Goal: Task Accomplishment & Management: Manage account settings

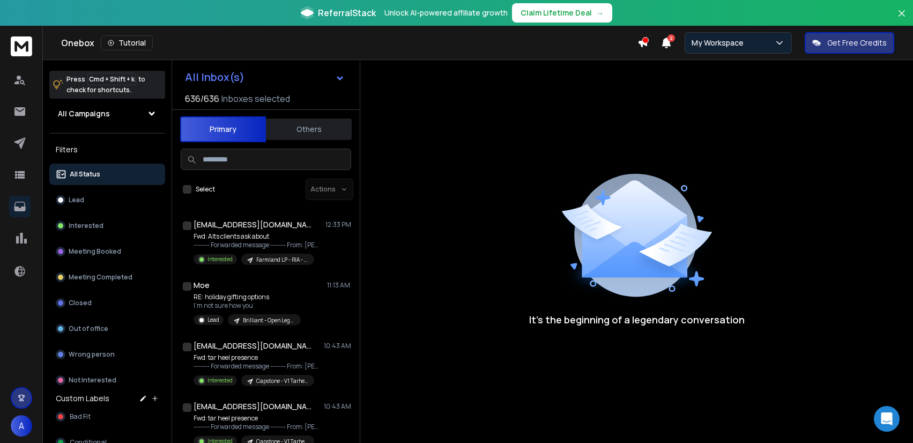
click at [750, 46] on div "My Workspace" at bounding box center [738, 43] width 93 height 11
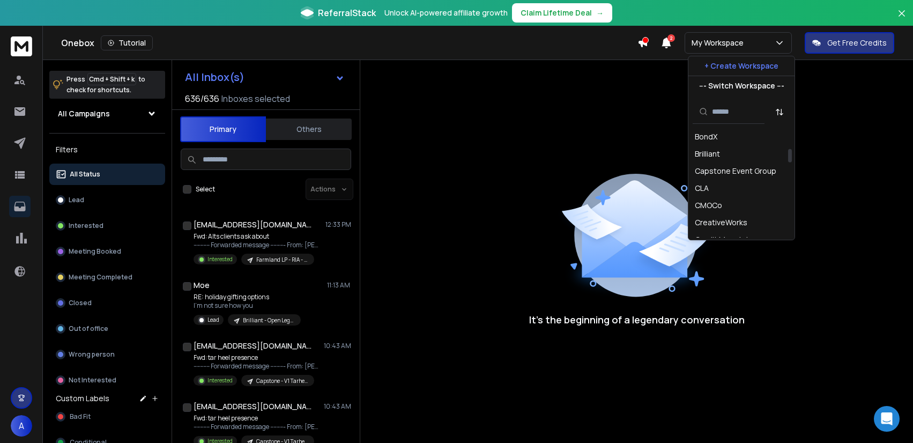
scroll to position [147, 0]
drag, startPoint x: 790, startPoint y: 142, endPoint x: 792, endPoint y: 160, distance: 18.4
click at [792, 160] on div at bounding box center [790, 155] width 4 height 13
click at [743, 143] on div "Brilliant" at bounding box center [742, 150] width 102 height 17
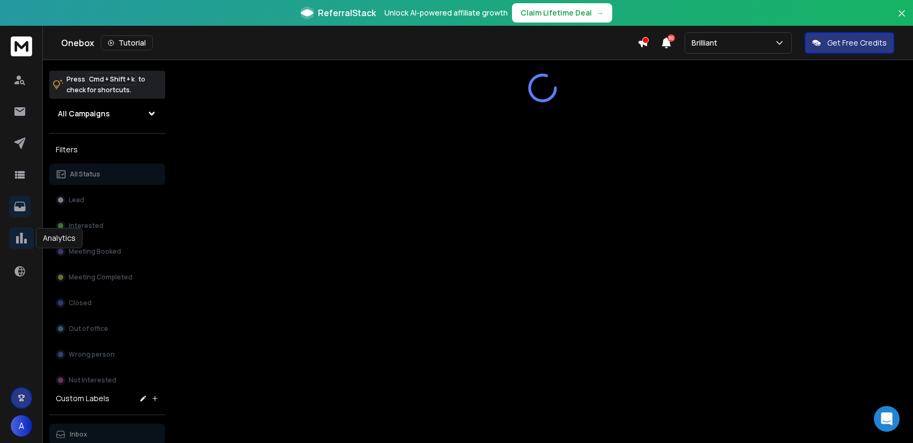
click at [18, 234] on icon at bounding box center [21, 238] width 16 height 16
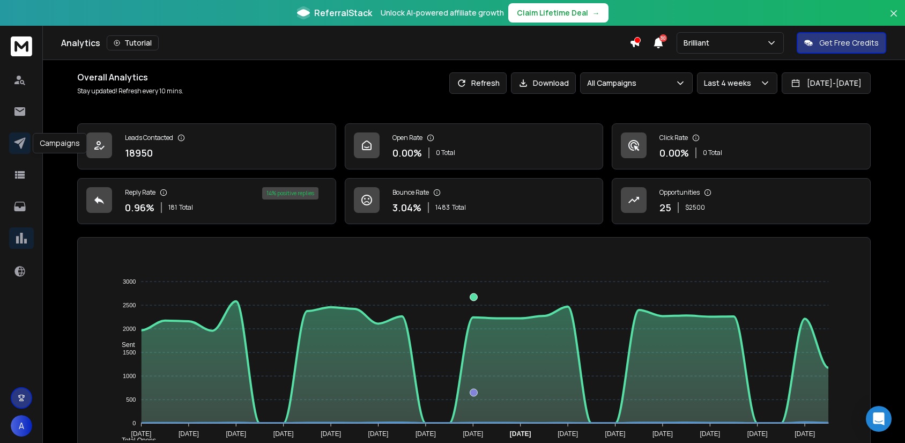
click at [13, 145] on icon at bounding box center [19, 143] width 13 height 13
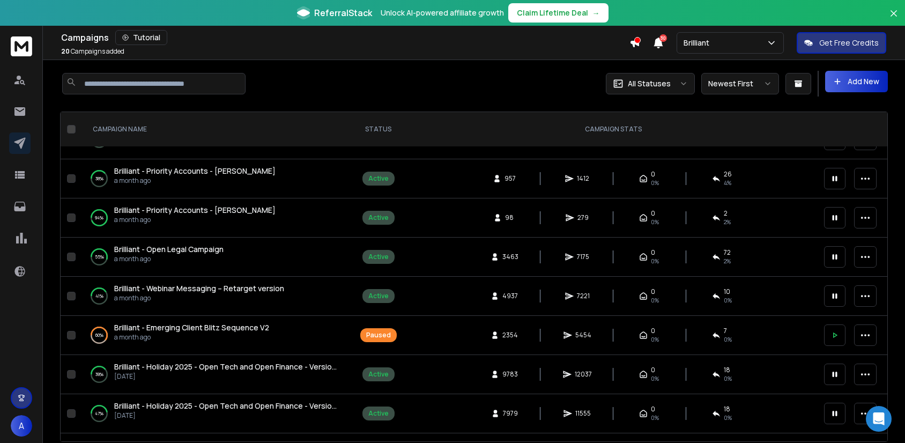
scroll to position [116, 0]
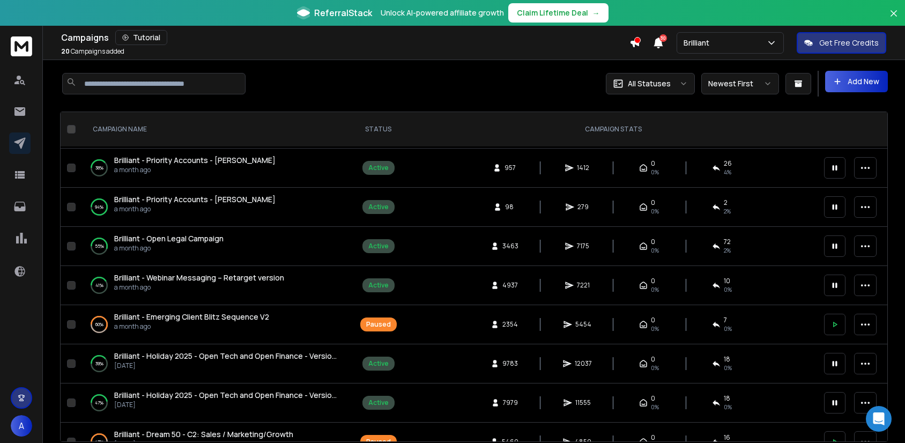
click at [254, 272] on span "Brilliant - Webinar Messaging – Retarget version" at bounding box center [199, 277] width 170 height 10
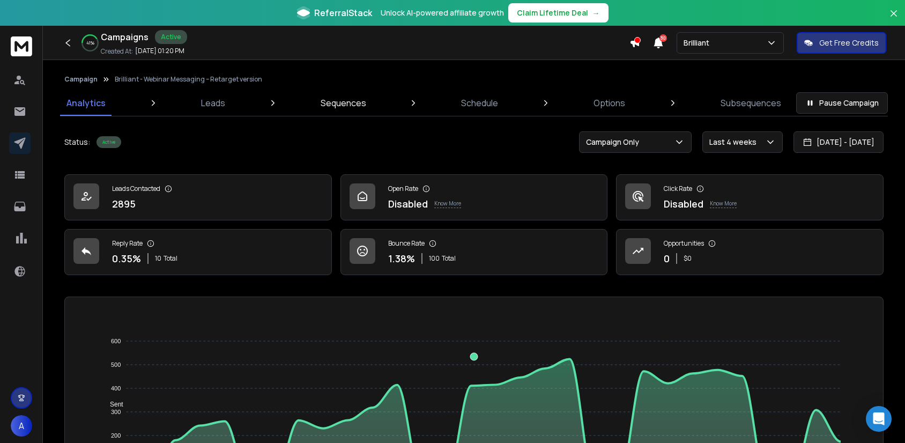
click at [347, 101] on p "Sequences" at bounding box center [344, 103] width 46 height 13
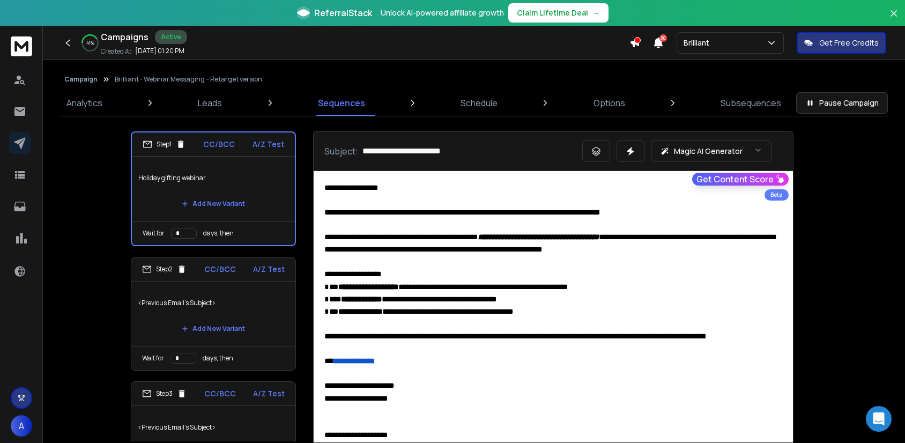
drag, startPoint x: 289, startPoint y: 84, endPoint x: 128, endPoint y: 73, distance: 161.7
click at [128, 73] on div "Campaign Brilliant - Webinar Messaging – Retarget version" at bounding box center [474, 79] width 828 height 17
copy p "Brilliant - Webinar Messaging – Retarget version"
click at [20, 147] on icon at bounding box center [19, 143] width 11 height 11
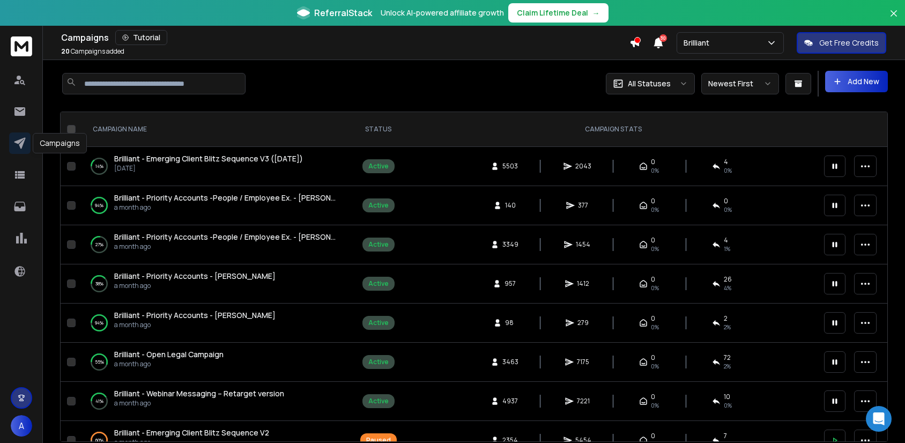
click at [840, 79] on icon at bounding box center [838, 82] width 8 height 8
click at [860, 398] on icon "button" at bounding box center [865, 401] width 11 height 11
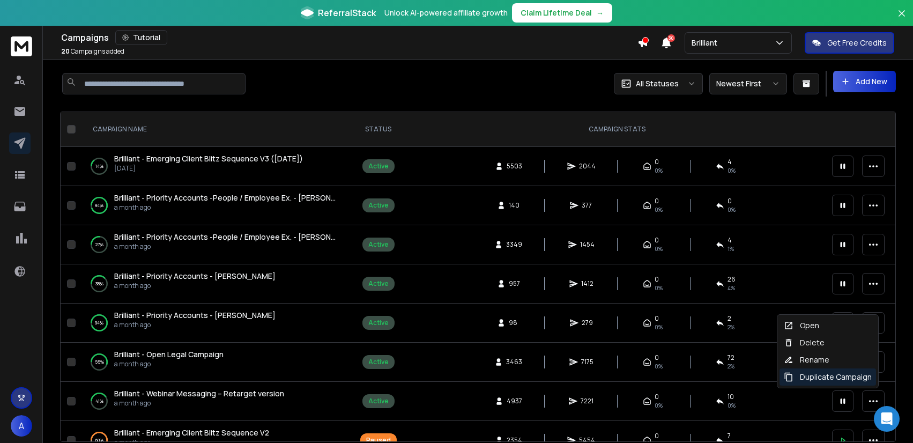
click at [815, 377] on div "Duplicate Campaign" at bounding box center [828, 377] width 88 height 11
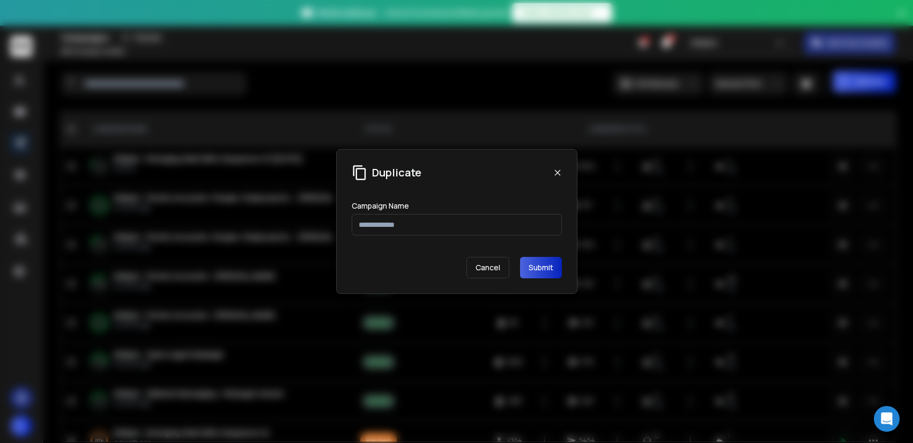
paste input "**********"
type input "**********"
click at [520, 257] on button "Submit" at bounding box center [541, 267] width 42 height 21
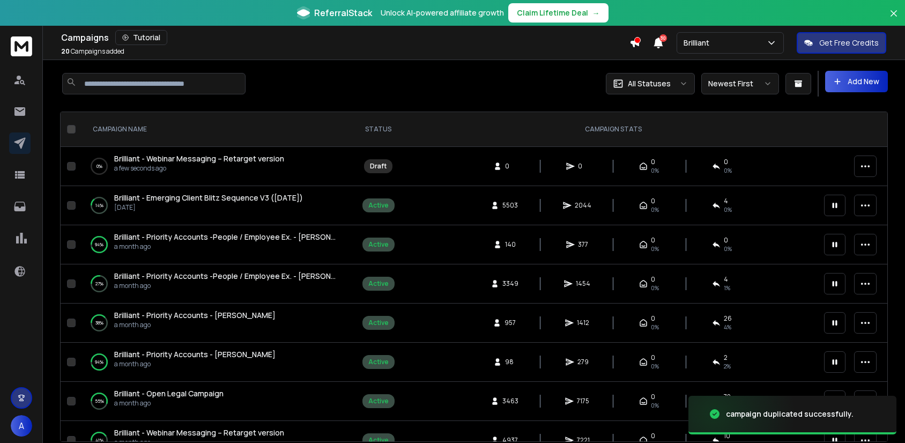
click at [287, 160] on div "0 % Brilliant - Webinar Messaging – Retarget version a few seconds ago" at bounding box center [214, 166] width 247 height 26
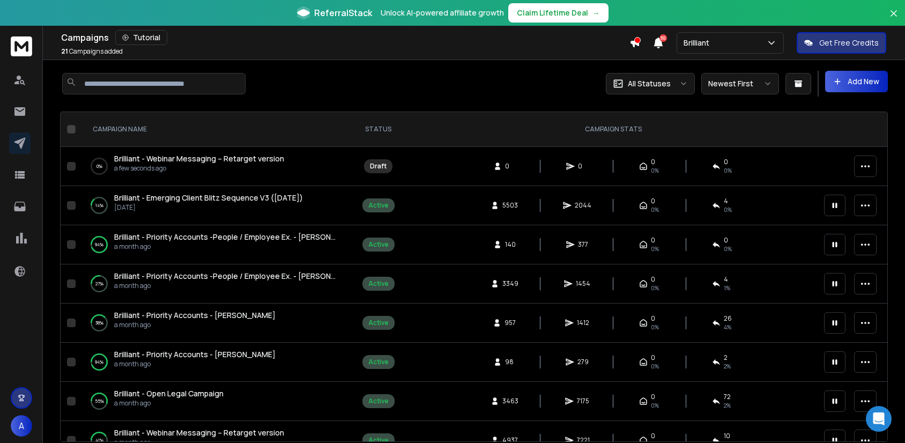
click at [260, 157] on span "Brilliant - Webinar Messaging – Retarget version" at bounding box center [199, 158] width 170 height 10
click at [863, 169] on button "button" at bounding box center [865, 165] width 23 height 21
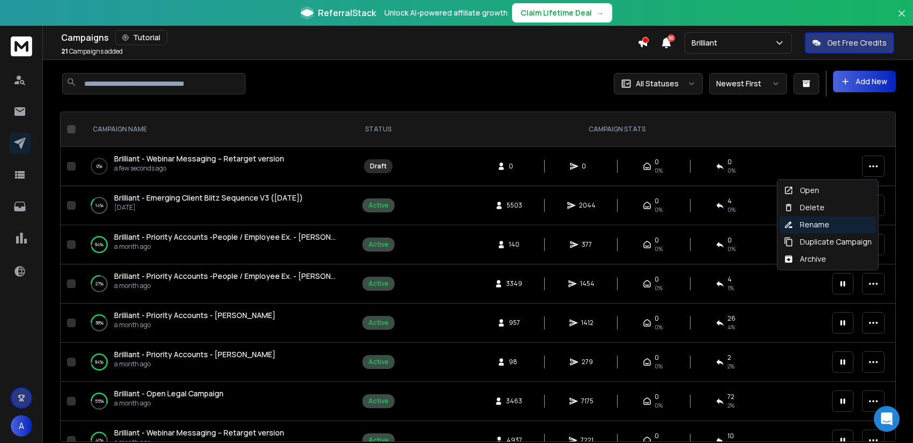
click at [830, 219] on div "Rename" at bounding box center [828, 224] width 97 height 17
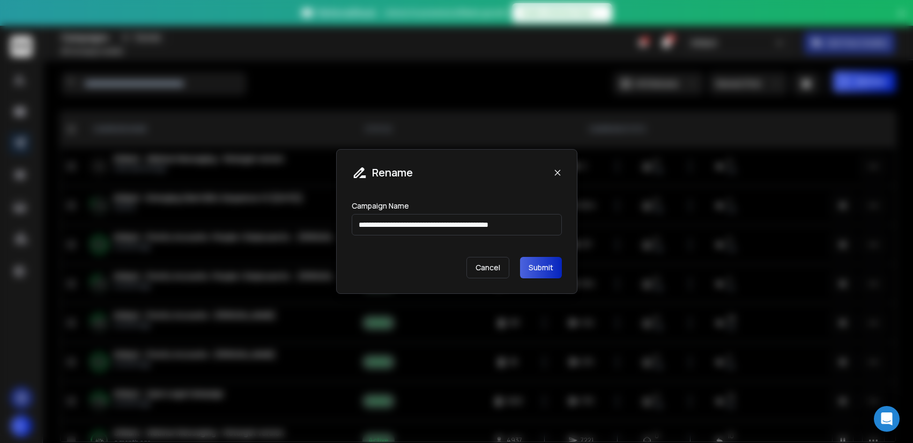
drag, startPoint x: 496, startPoint y: 224, endPoint x: 466, endPoint y: 225, distance: 29.5
click at [466, 225] on input "**********" at bounding box center [457, 224] width 210 height 21
type input "**********"
click at [543, 267] on button "Submit" at bounding box center [541, 267] width 42 height 21
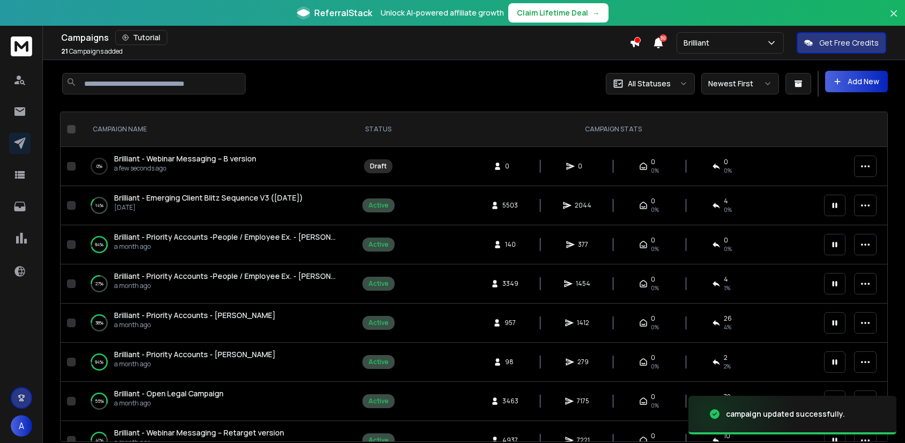
click at [175, 159] on span "Brilliant - Webinar Messaging – B version" at bounding box center [185, 158] width 142 height 10
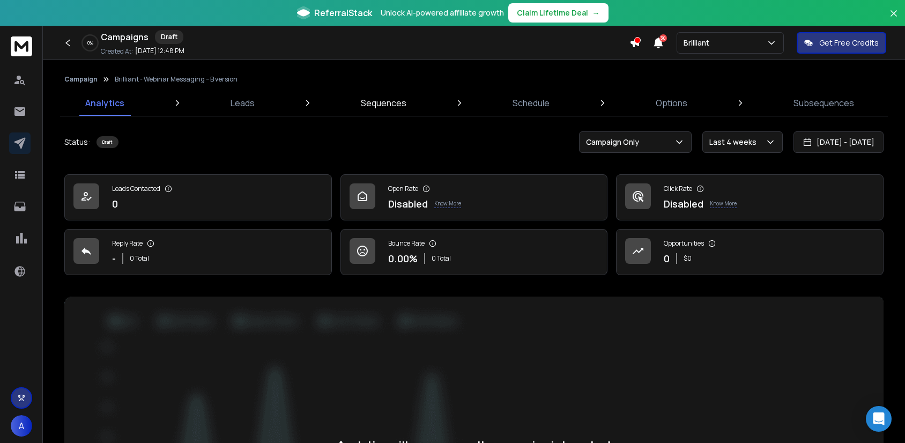
click at [396, 107] on p "Sequences" at bounding box center [384, 103] width 46 height 13
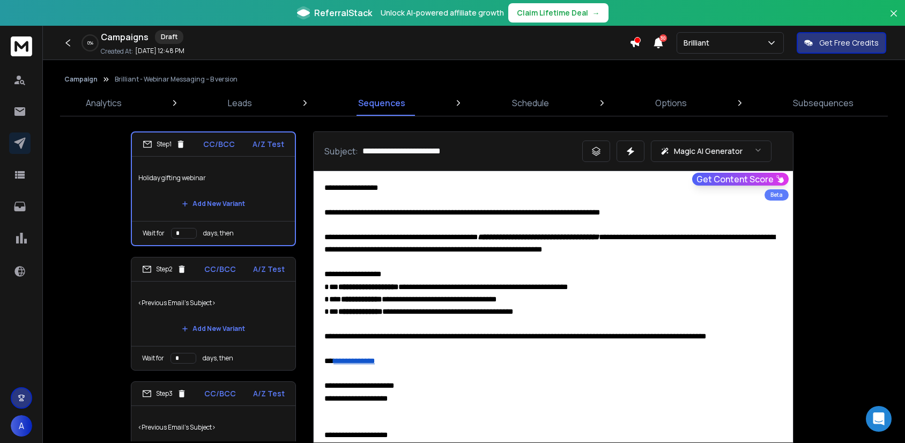
click at [184, 270] on icon at bounding box center [182, 269] width 6 height 8
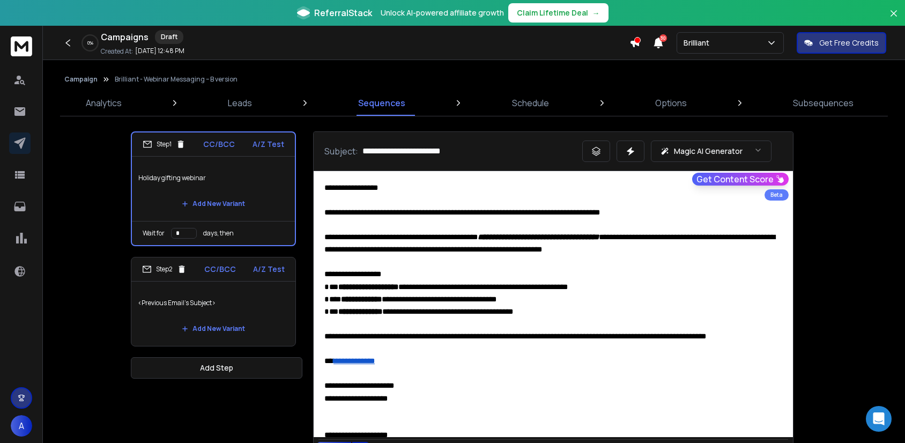
click at [185, 266] on icon at bounding box center [182, 269] width 6 height 8
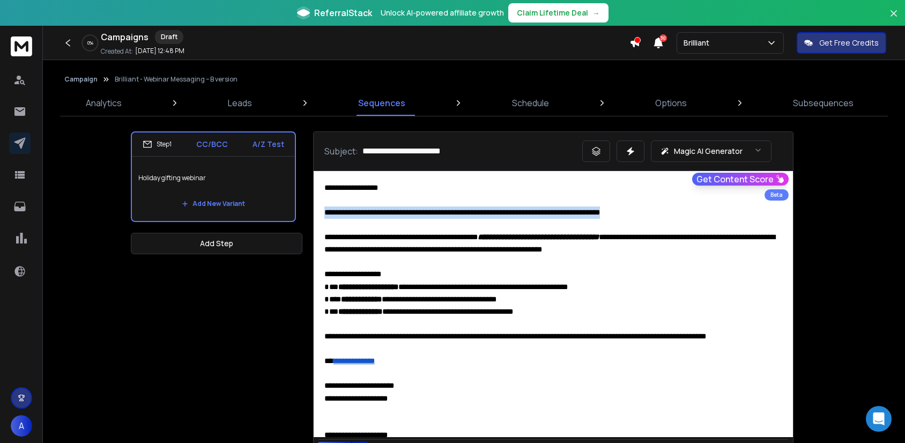
drag, startPoint x: 661, startPoint y: 214, endPoint x: 298, endPoint y: 211, distance: 362.5
click at [298, 211] on div "**********" at bounding box center [474, 299] width 686 height 337
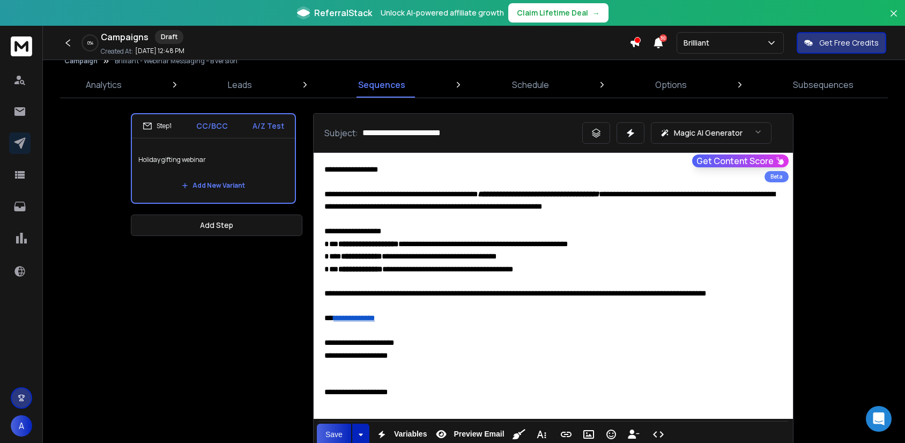
scroll to position [40, 0]
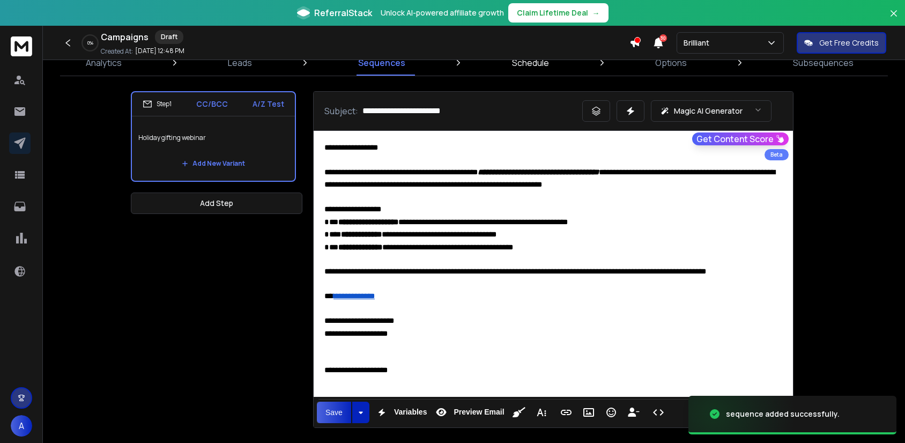
click at [530, 61] on p "Schedule" at bounding box center [530, 62] width 37 height 13
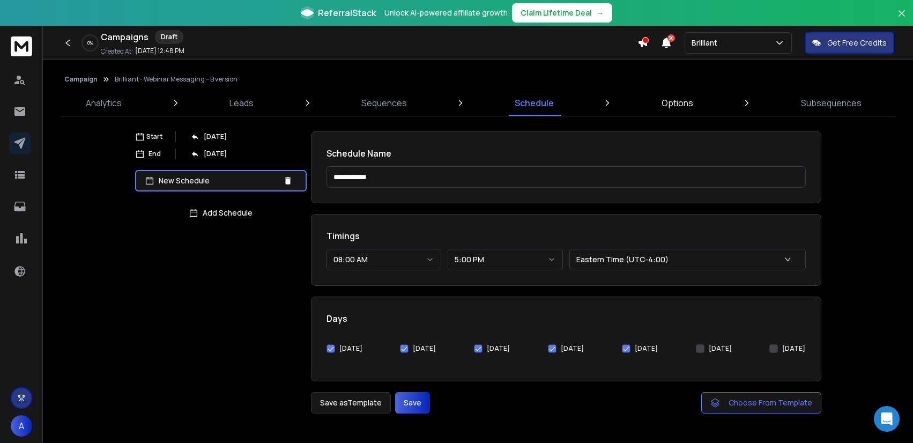
click at [684, 103] on p "Options" at bounding box center [678, 103] width 32 height 13
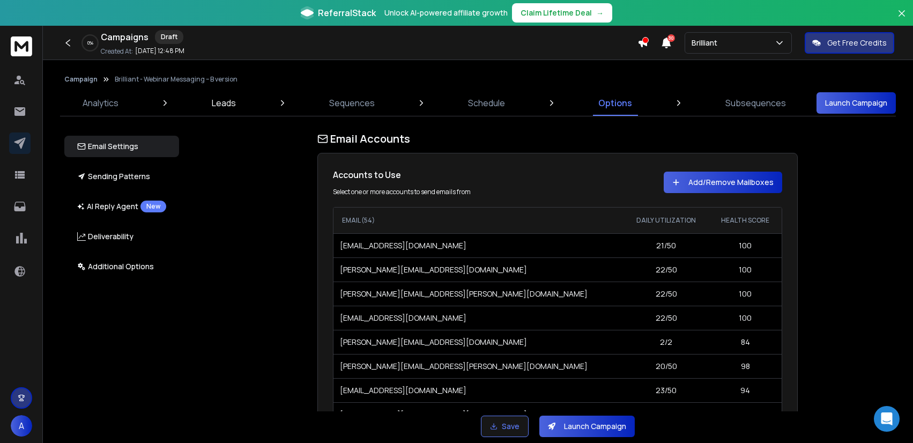
click at [232, 101] on p "Leads" at bounding box center [224, 103] width 24 height 13
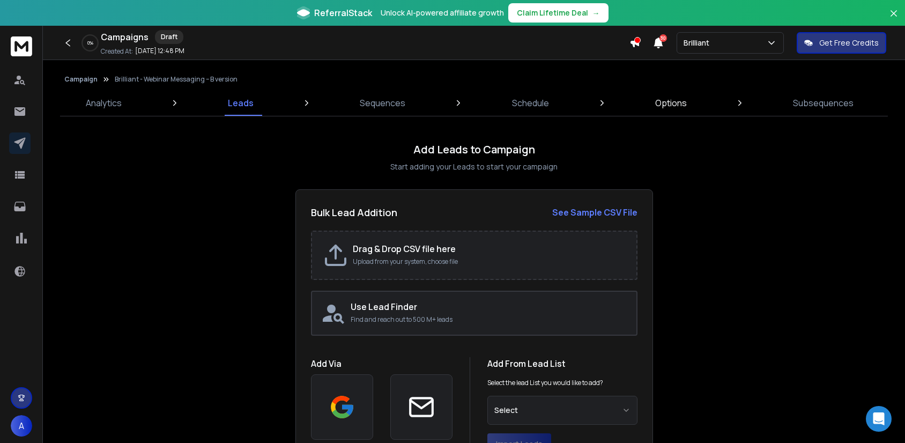
click at [678, 101] on p "Options" at bounding box center [671, 103] width 32 height 13
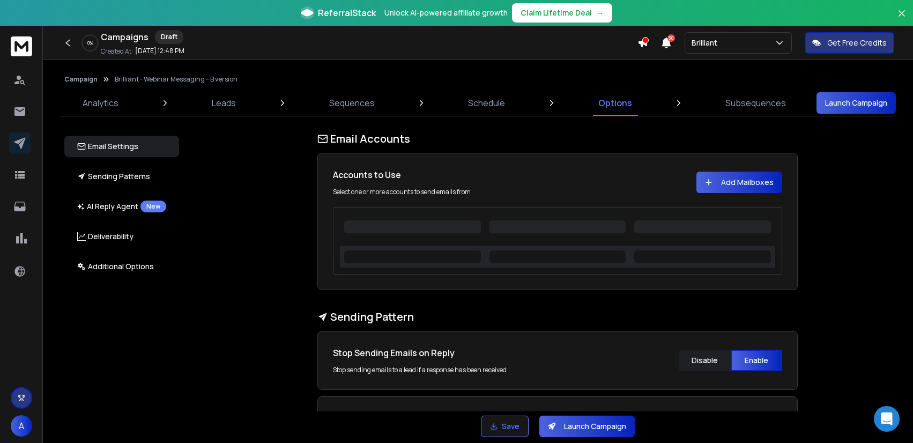
click at [846, 179] on div "Email Accounts Accounts to Use Select one or more accounts to send emails from …" at bounding box center [564, 271] width 736 height 280
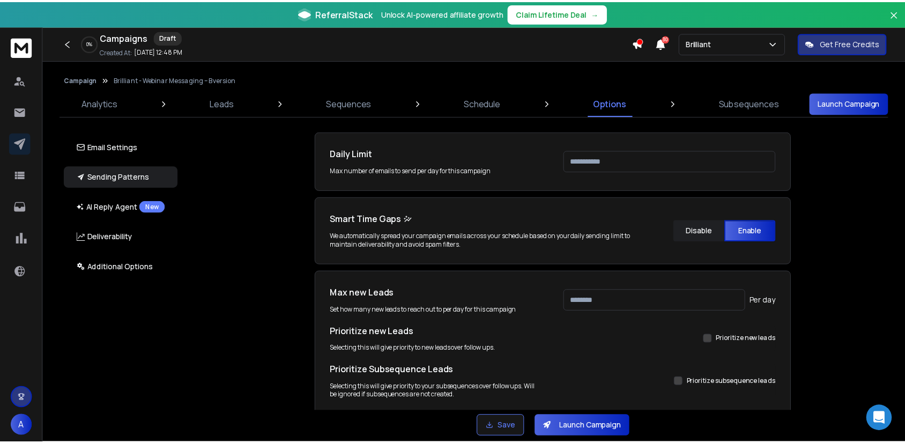
scroll to position [536, 0]
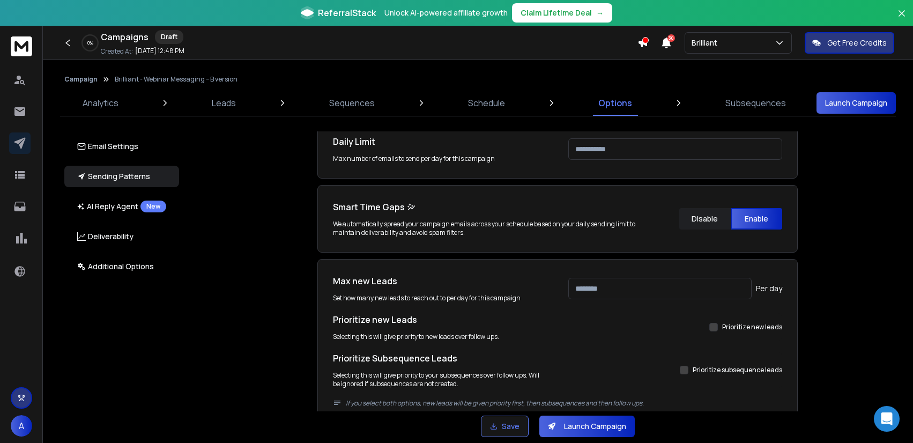
drag, startPoint x: 603, startPoint y: 152, endPoint x: 563, endPoint y: 149, distance: 39.9
click at [568, 149] on input "****" at bounding box center [675, 148] width 214 height 21
drag, startPoint x: 594, startPoint y: 284, endPoint x: 574, endPoint y: 284, distance: 19.3
click at [574, 284] on input "****" at bounding box center [659, 288] width 183 height 21
click at [519, 434] on button "Save" at bounding box center [505, 426] width 48 height 21
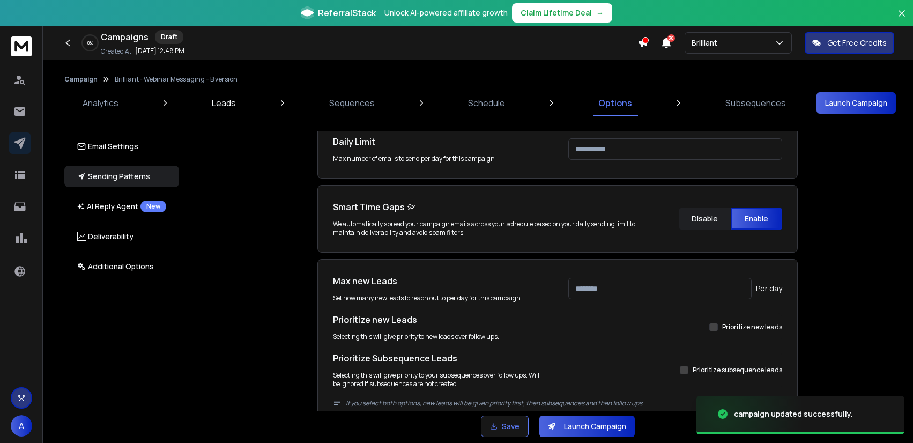
click at [234, 95] on link "Leads" at bounding box center [223, 103] width 37 height 26
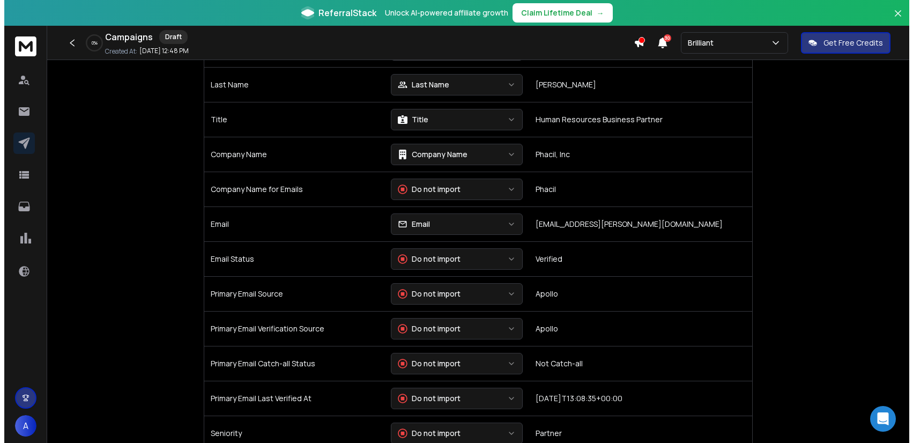
scroll to position [227, 0]
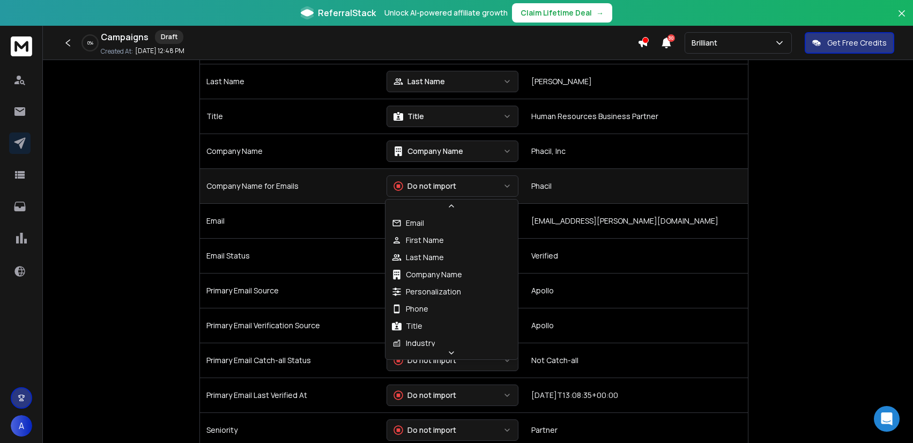
click at [444, 185] on div "Do not import" at bounding box center [425, 186] width 63 height 11
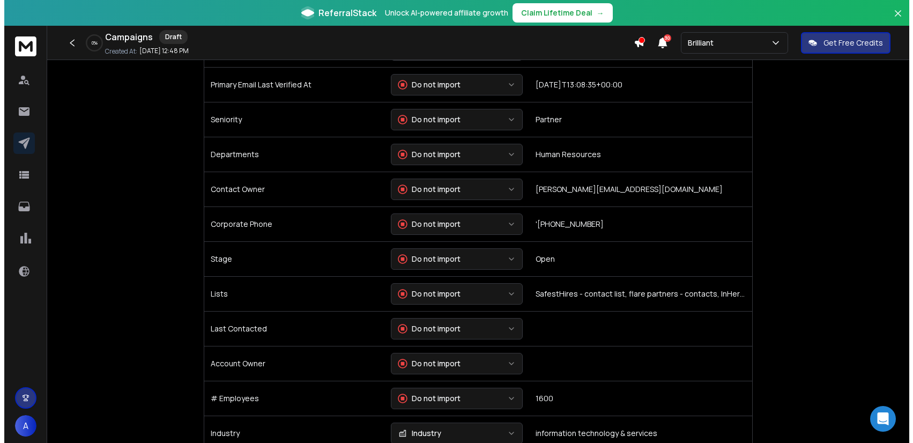
scroll to position [551, 0]
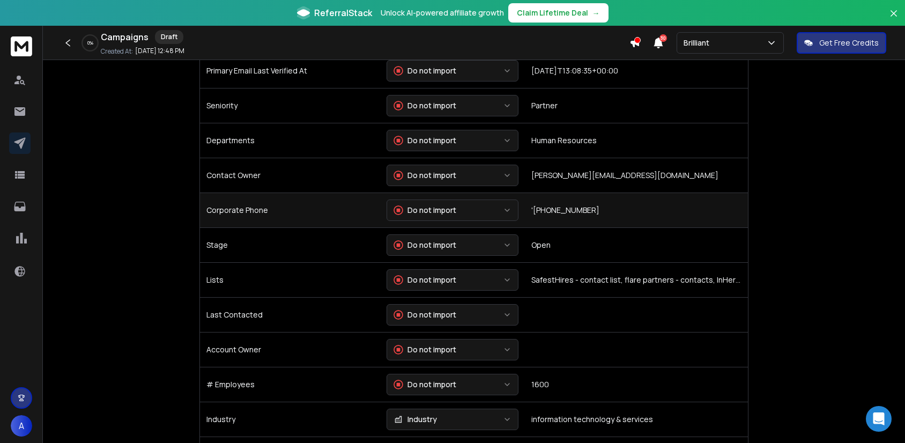
click at [451, 212] on div "Do not import" at bounding box center [425, 210] width 63 height 11
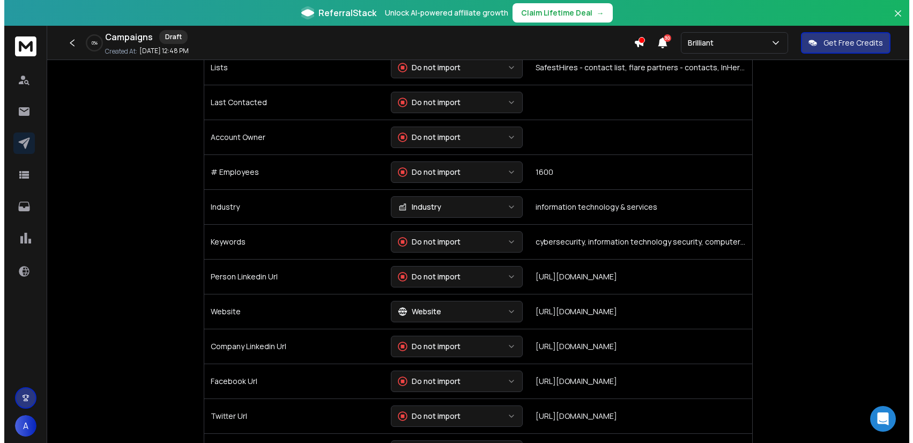
scroll to position [788, 0]
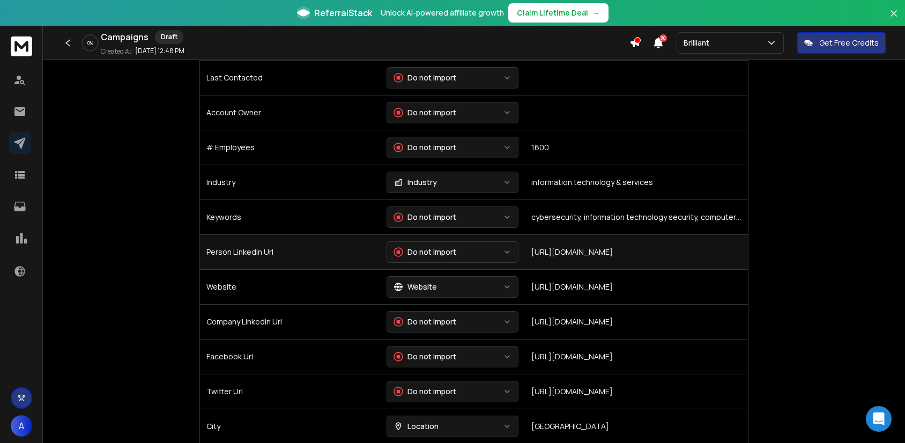
click at [484, 254] on button "Do not import" at bounding box center [453, 251] width 132 height 21
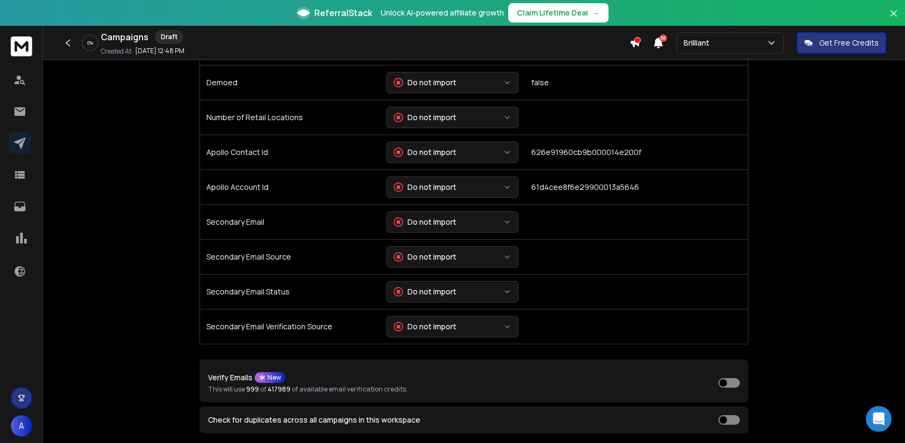
scroll to position [1822, 0]
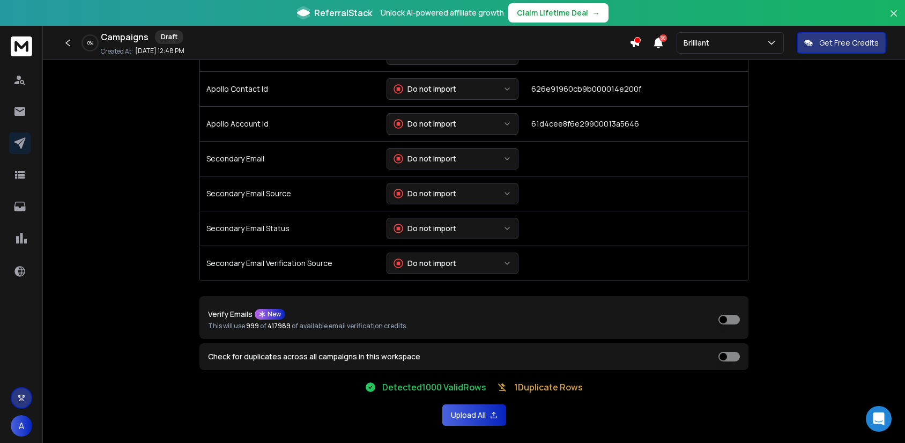
click at [474, 417] on button "Upload All" at bounding box center [474, 414] width 64 height 21
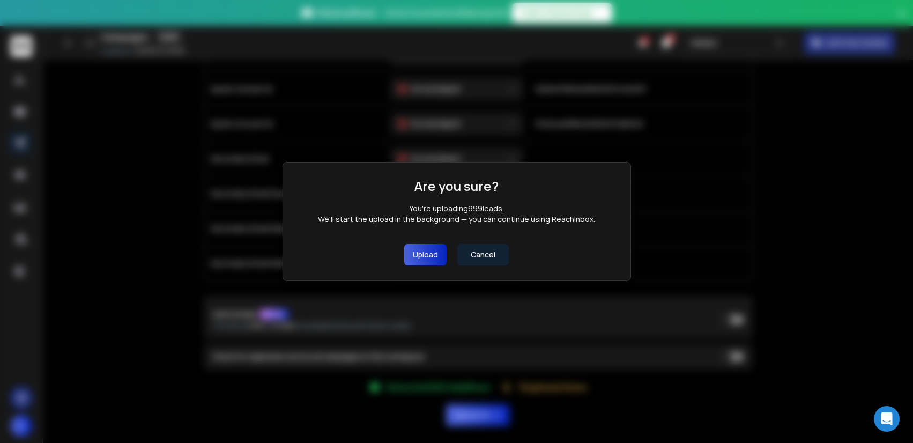
click at [417, 247] on button "Upload" at bounding box center [425, 254] width 42 height 21
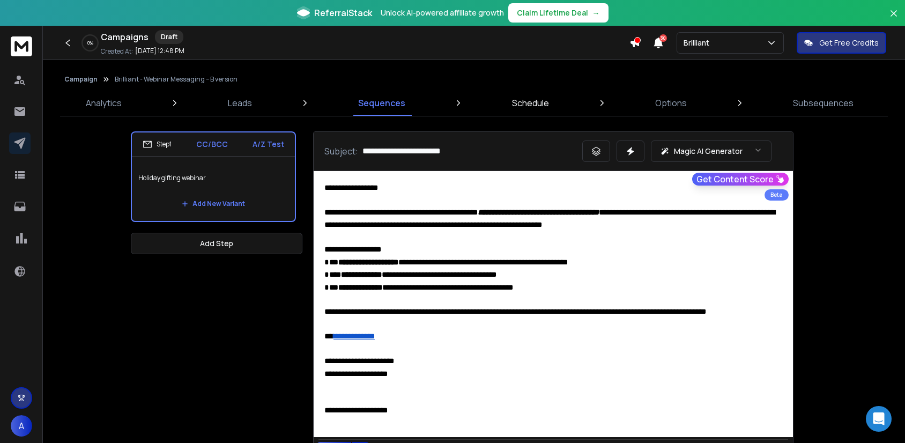
click at [542, 105] on p "Schedule" at bounding box center [530, 103] width 37 height 13
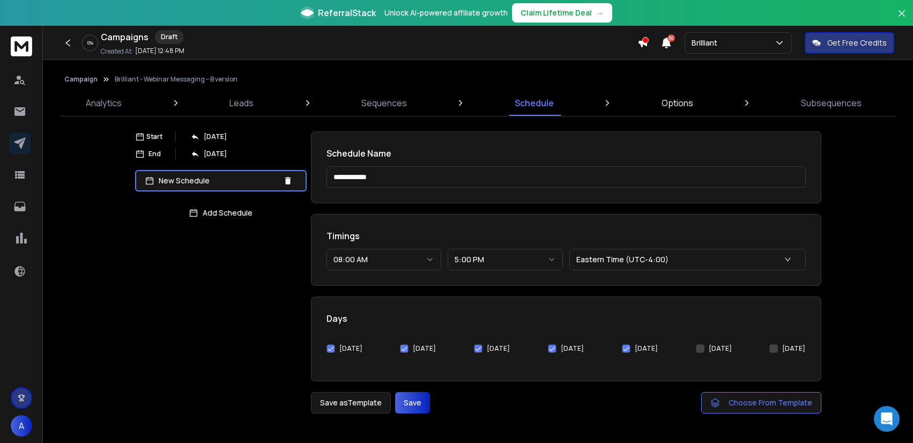
click at [679, 95] on link "Options" at bounding box center [677, 103] width 45 height 26
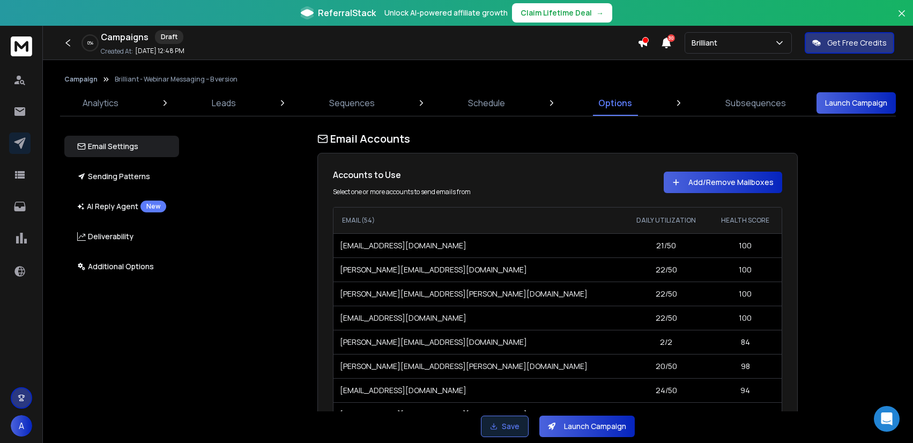
click at [497, 427] on icon "submit" at bounding box center [494, 427] width 8 height 8
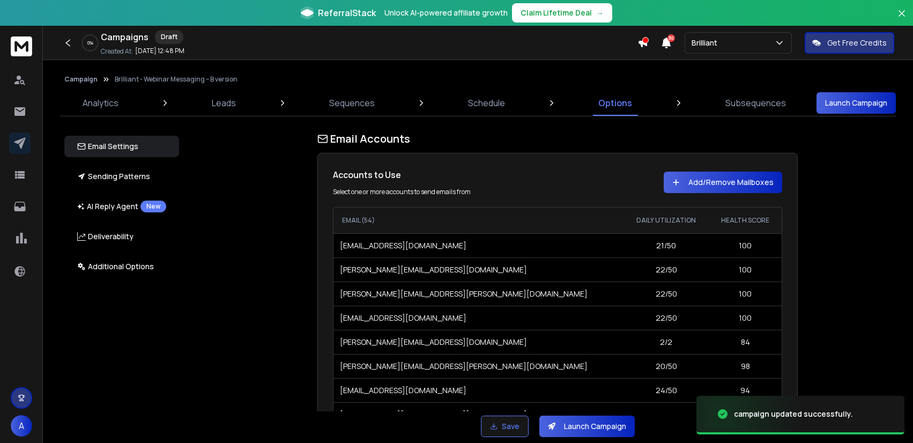
click at [575, 431] on button "Launch Campaign" at bounding box center [586, 426] width 95 height 21
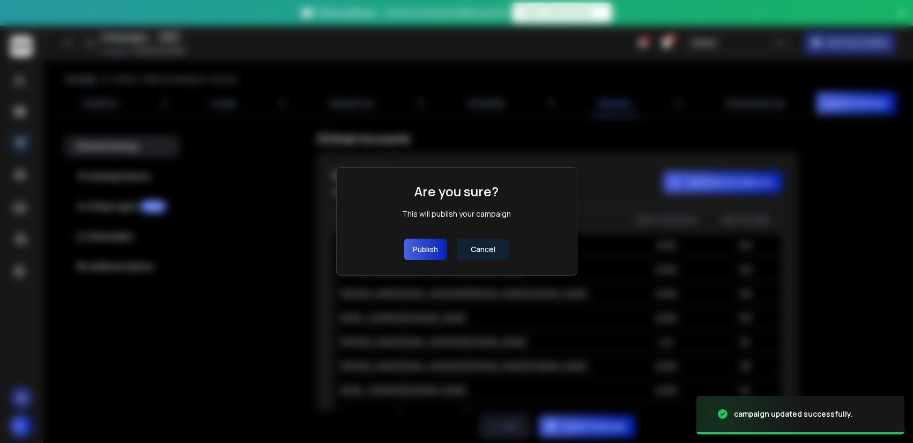
click at [417, 242] on button "Publish" at bounding box center [425, 249] width 42 height 21
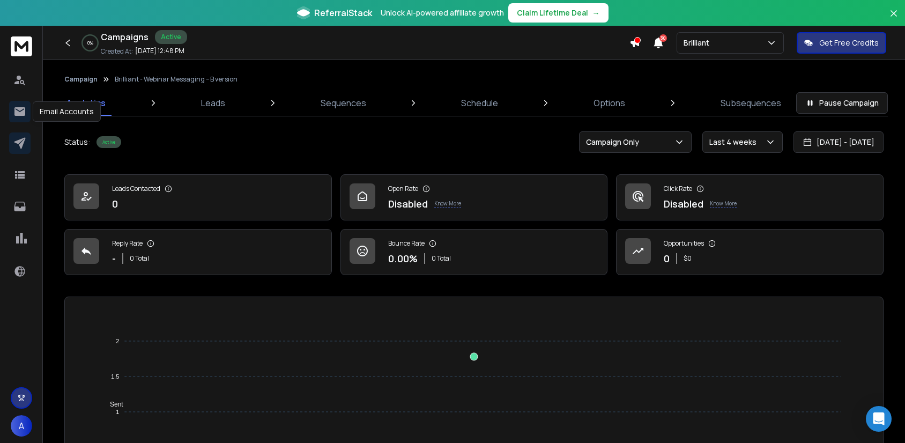
click at [23, 112] on icon at bounding box center [19, 111] width 11 height 9
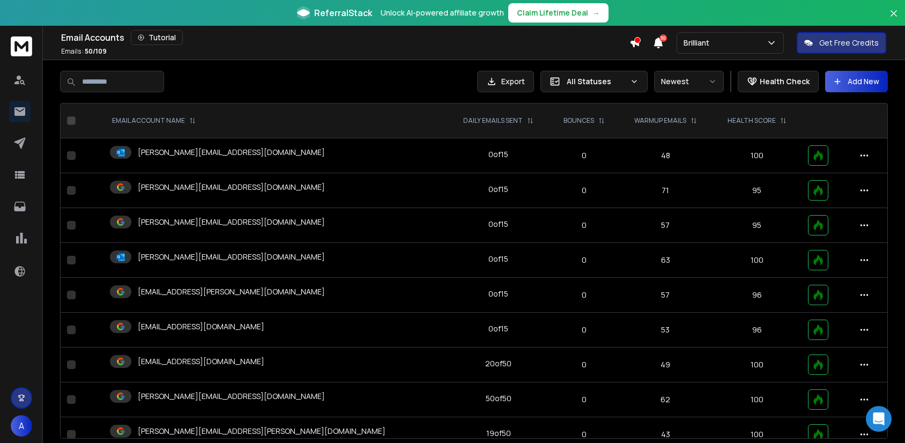
click at [105, 85] on input at bounding box center [112, 81] width 104 height 21
type input "*****"
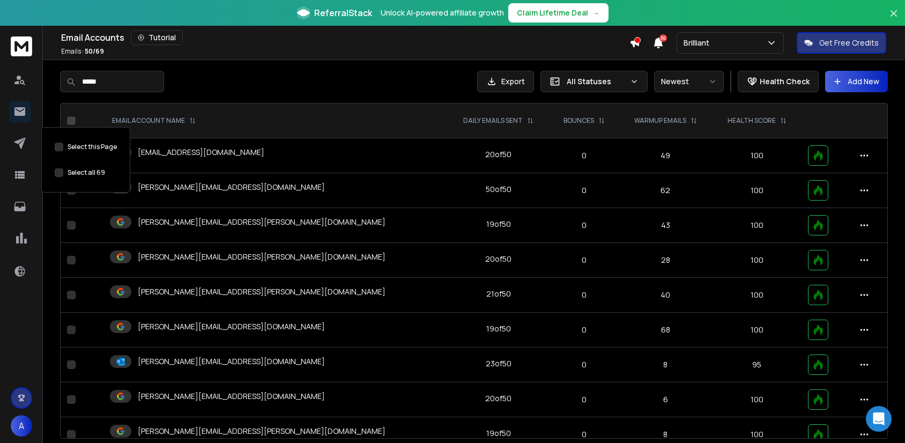
click at [57, 171] on button "Select this Page" at bounding box center [59, 172] width 9 height 9
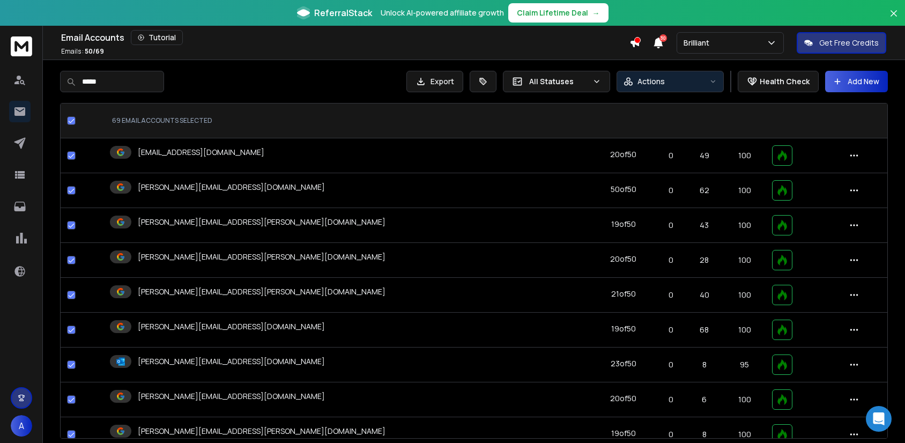
click at [691, 83] on div "Actions" at bounding box center [664, 81] width 81 height 11
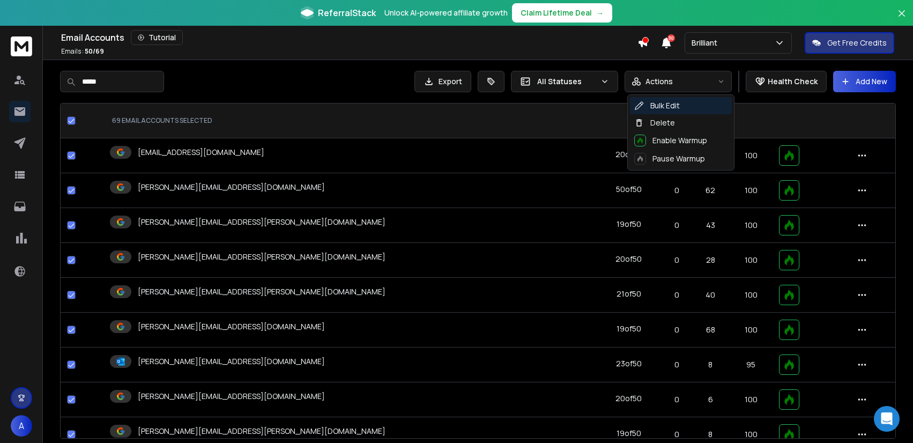
click at [679, 107] on div "Bulk Edit" at bounding box center [657, 105] width 46 height 11
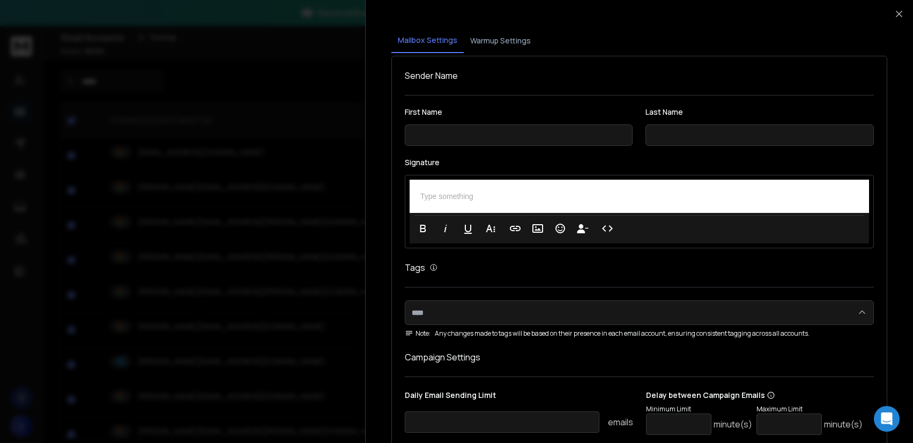
click at [495, 425] on input "number" at bounding box center [502, 421] width 194 height 21
type input "**"
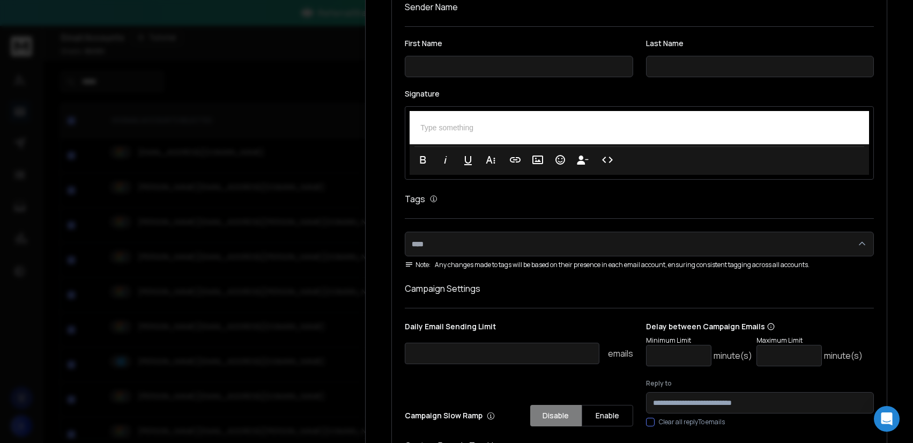
scroll to position [203, 0]
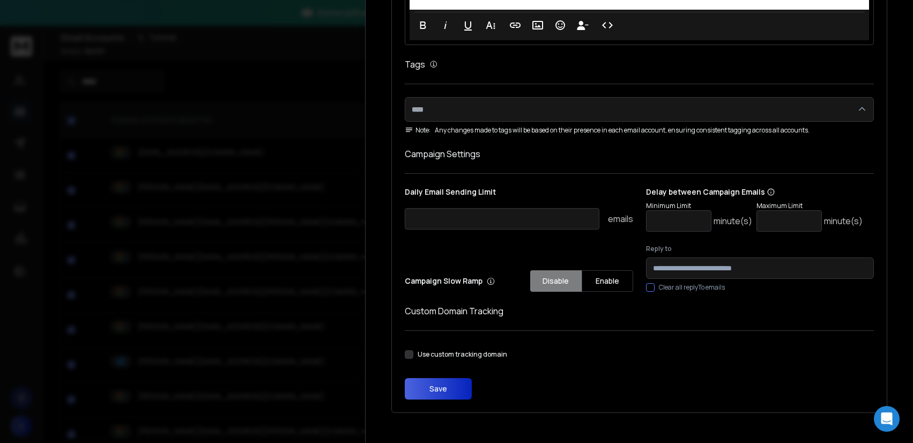
click at [446, 394] on button "Save" at bounding box center [438, 388] width 67 height 21
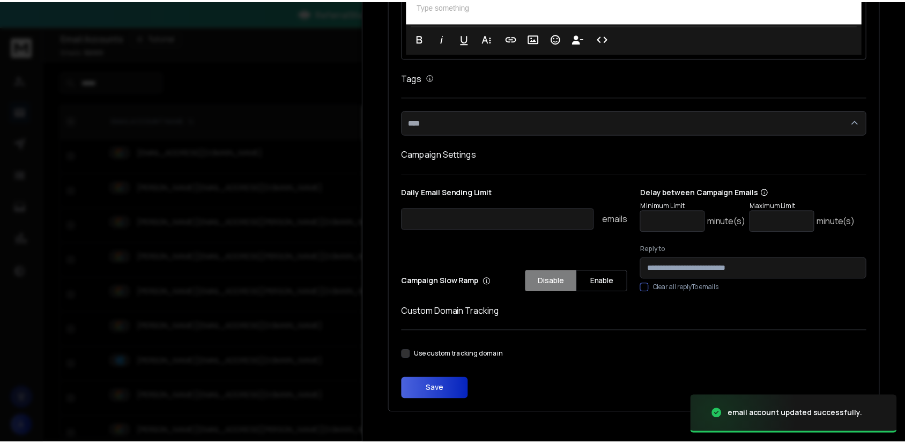
scroll to position [190, 0]
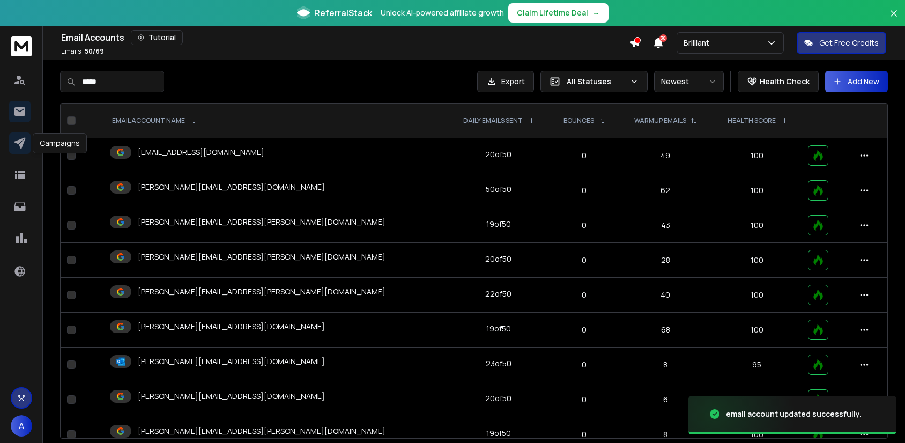
click at [17, 139] on icon at bounding box center [19, 143] width 13 height 13
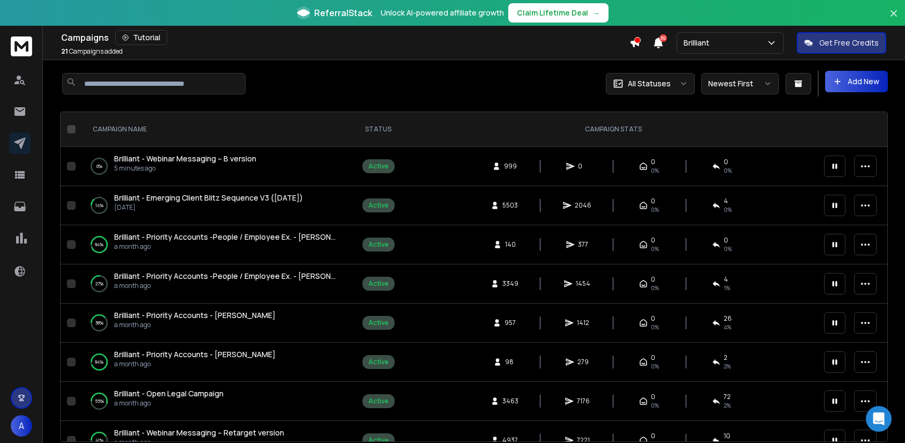
click at [178, 428] on span "Brilliant - Webinar Messaging – Retarget version" at bounding box center [199, 432] width 170 height 10
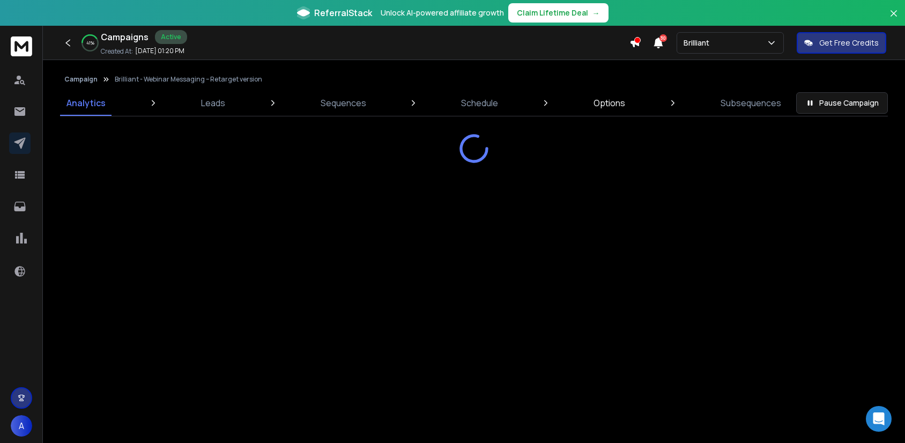
click at [603, 102] on p "Options" at bounding box center [610, 103] width 32 height 13
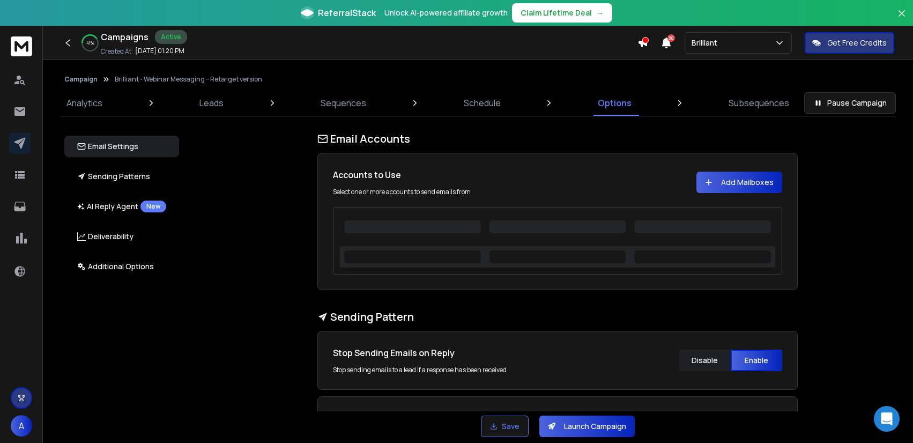
click at [882, 144] on div "Email Accounts Accounts to Use Select one or more accounts to send emails from …" at bounding box center [564, 271] width 736 height 280
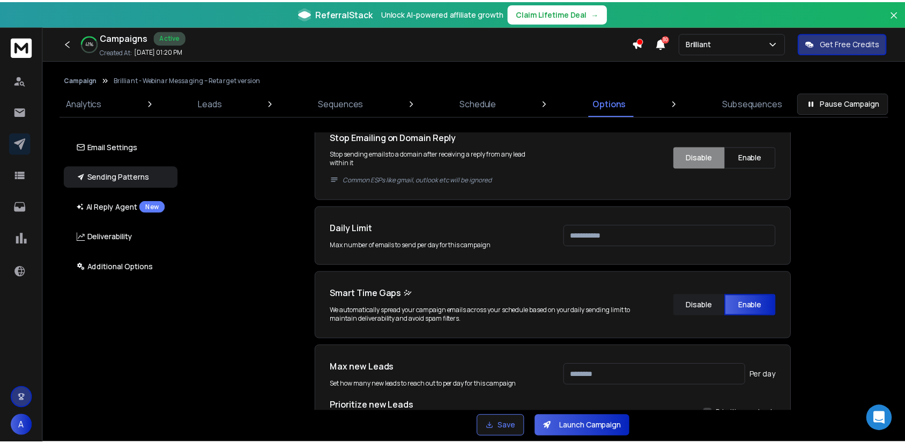
scroll to position [450, 0]
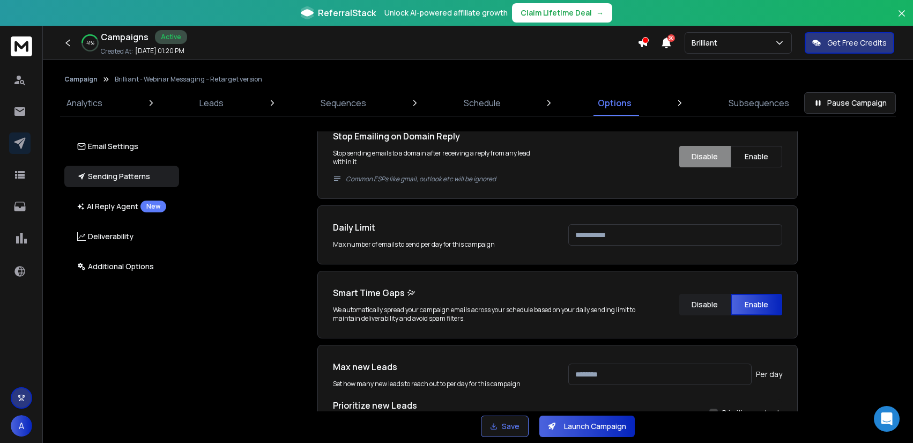
drag, startPoint x: 589, startPoint y: 235, endPoint x: 546, endPoint y: 227, distance: 44.2
click at [546, 227] on div "Daily Limit Max number of emails to send per day for this campaign ****" at bounding box center [557, 235] width 449 height 28
type input "****"
click at [514, 426] on button "Save" at bounding box center [505, 426] width 48 height 21
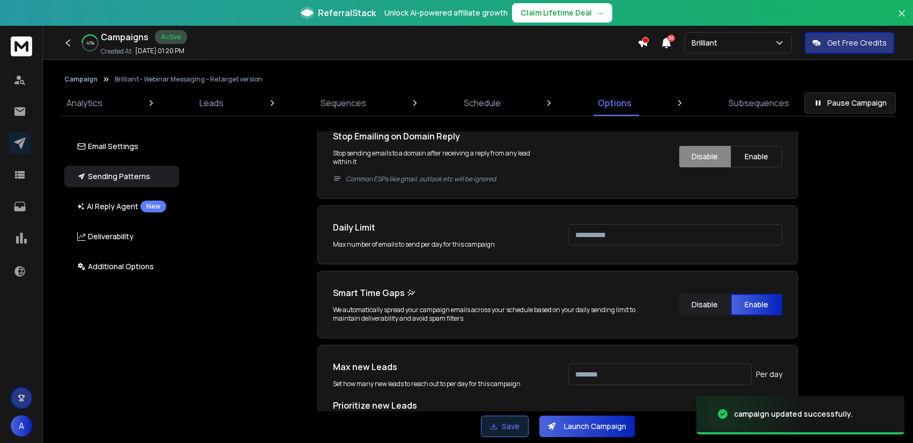
click at [506, 426] on button "Save" at bounding box center [505, 426] width 48 height 21
click at [21, 146] on icon at bounding box center [19, 143] width 11 height 11
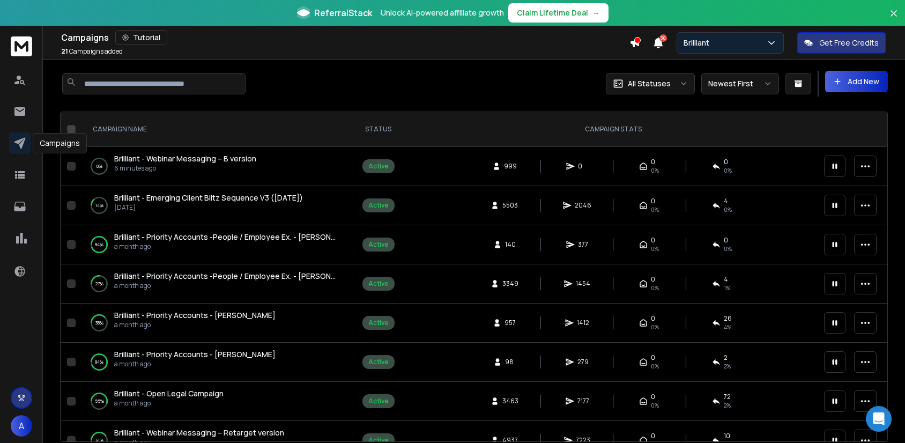
click at [736, 48] on div "Brilliant" at bounding box center [730, 43] width 93 height 11
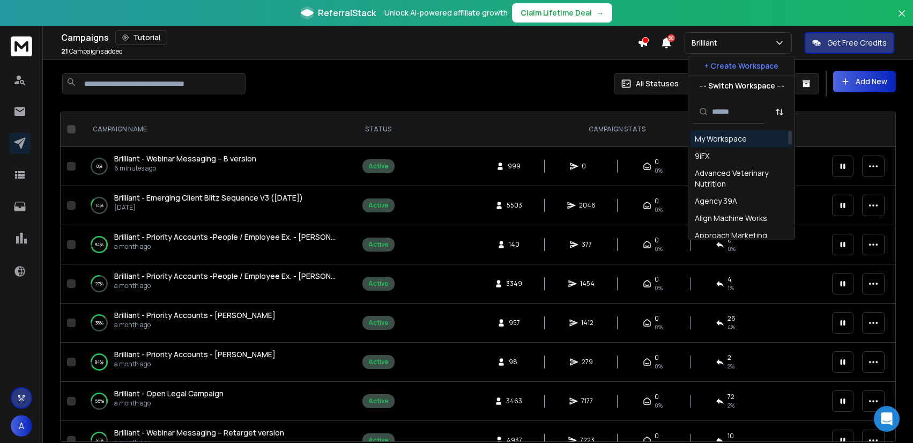
click at [724, 138] on div "My Workspace" at bounding box center [721, 139] width 52 height 11
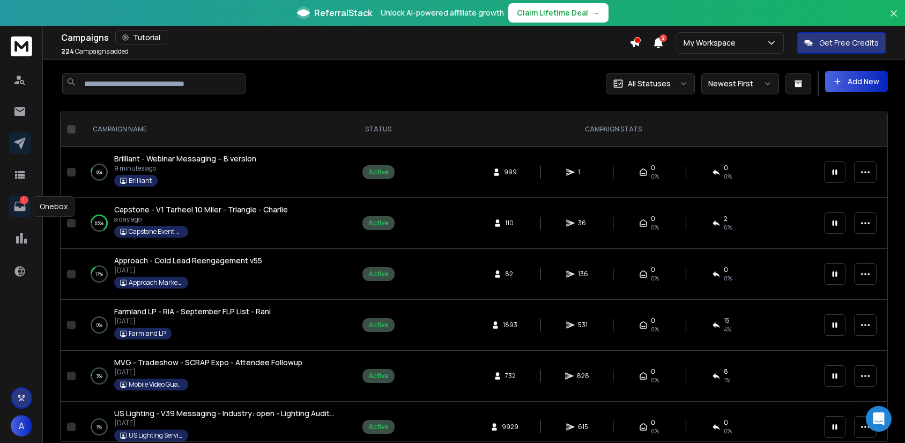
click at [22, 204] on p "1" at bounding box center [24, 200] width 9 height 9
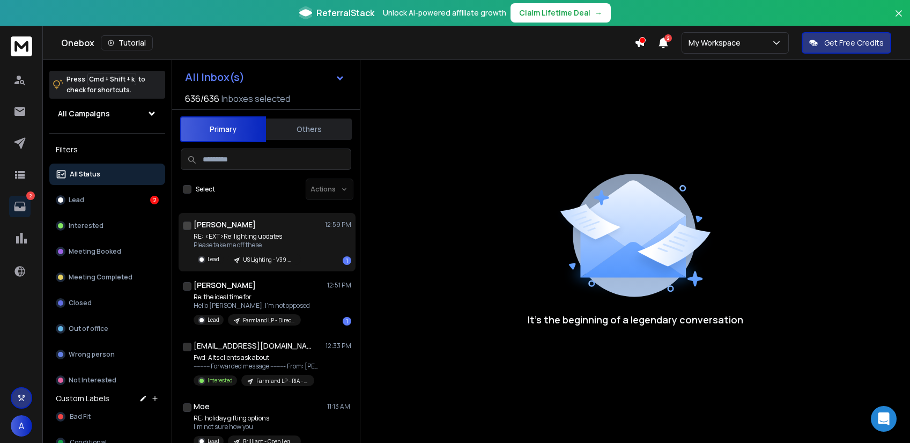
click at [299, 238] on p "RE: <EXT>Re: lighting updates" at bounding box center [247, 236] width 107 height 9
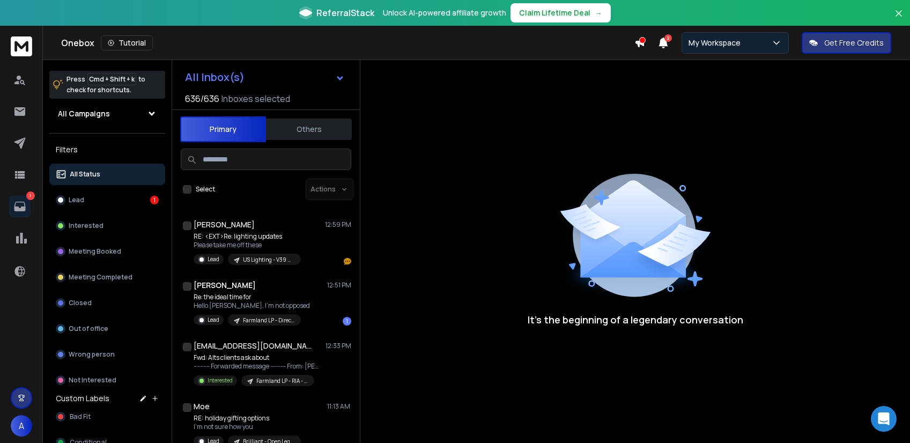
click at [708, 38] on p "My Workspace" at bounding box center [716, 43] width 56 height 11
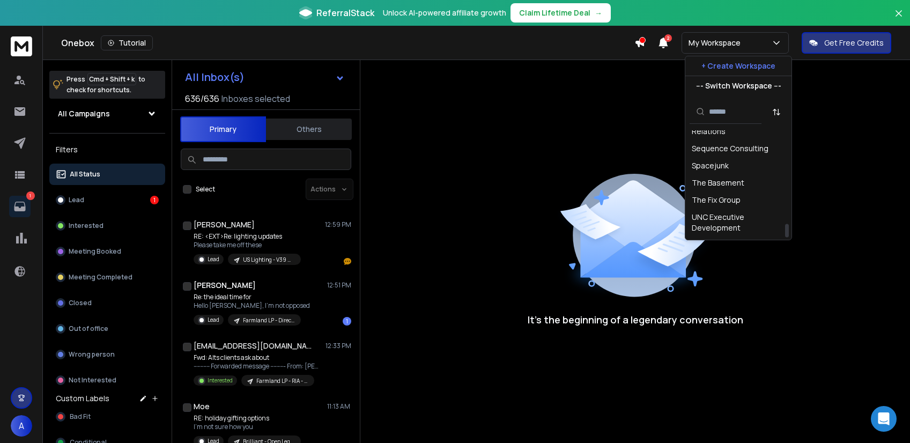
scroll to position [759, 0]
drag, startPoint x: 787, startPoint y: 134, endPoint x: 789, endPoint y: 267, distance: 133.0
click at [789, 237] on div at bounding box center [787, 230] width 4 height 13
click at [742, 232] on div "VeraData" at bounding box center [738, 239] width 102 height 17
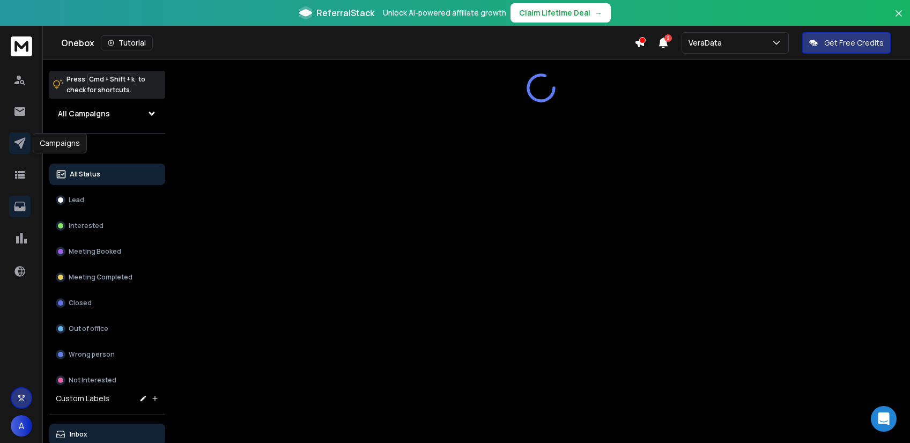
click at [27, 145] on link at bounding box center [19, 142] width 21 height 21
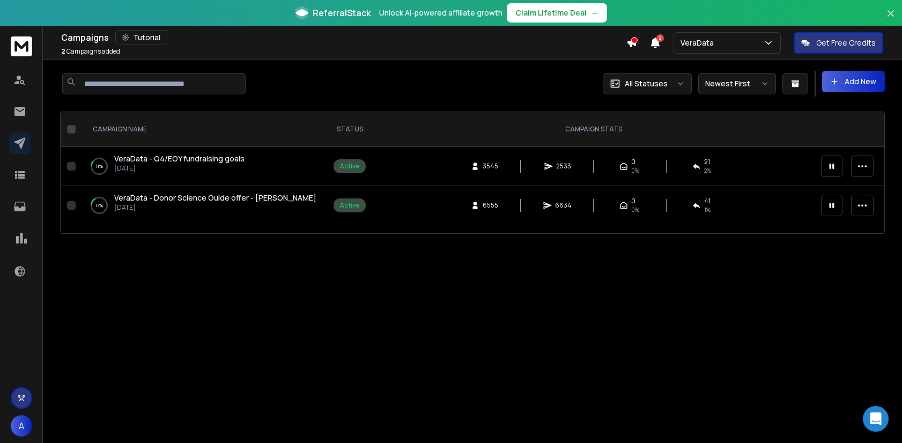
click at [191, 197] on span "VeraData - Donor Science Guide offer - [PERSON_NAME]" at bounding box center [215, 197] width 202 height 10
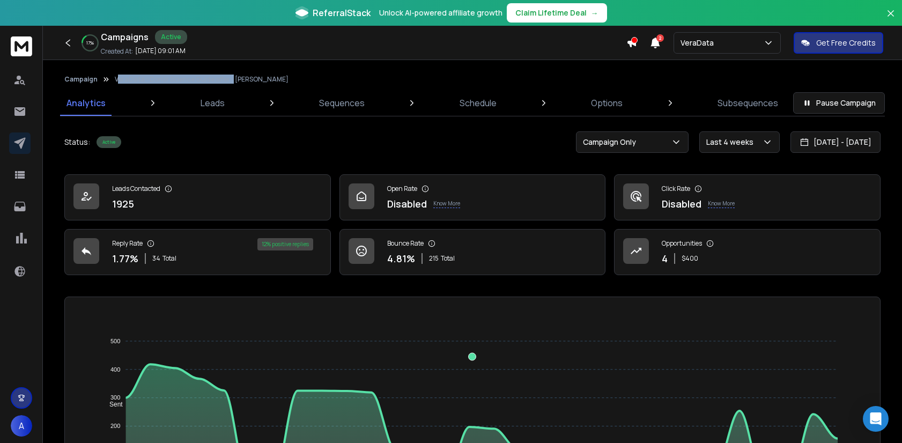
drag, startPoint x: 227, startPoint y: 80, endPoint x: 118, endPoint y: 75, distance: 109.0
click at [118, 75] on p "VeraData - Donor Science Guide offer - [PERSON_NAME]" at bounding box center [202, 79] width 174 height 9
click at [131, 80] on p "VeraData - Donor Science Guide offer - [PERSON_NAME]" at bounding box center [202, 79] width 174 height 9
drag, startPoint x: 226, startPoint y: 78, endPoint x: 98, endPoint y: 78, distance: 127.6
click at [98, 78] on div "Campaign VeraData - Donor Science Guide offer - [PERSON_NAME]" at bounding box center [472, 79] width 816 height 9
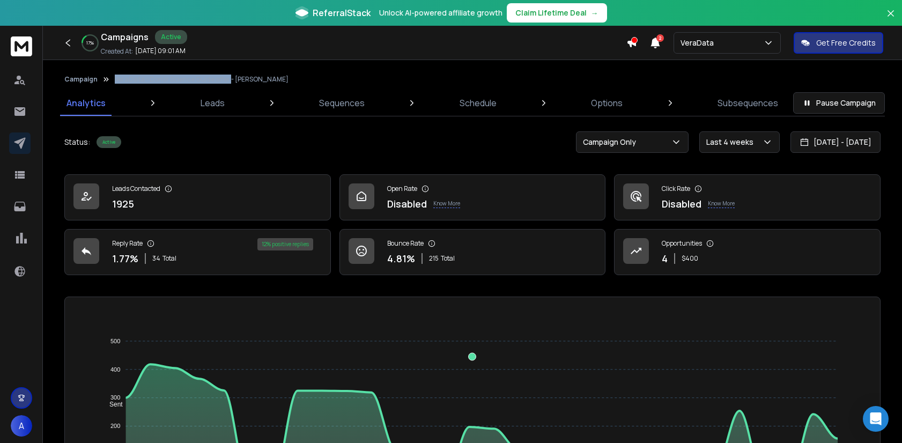
copy p "VeraData - Donor Science Guide offer"
click at [722, 42] on div "VeraData" at bounding box center [726, 43] width 93 height 11
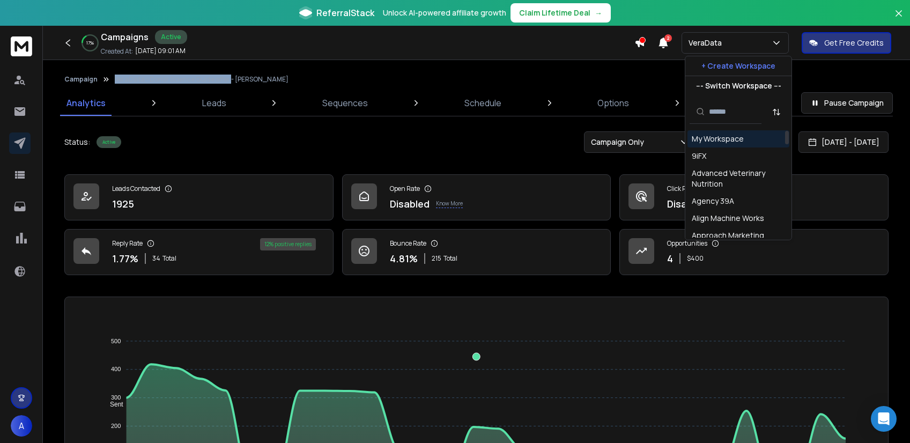
click at [705, 138] on div "My Workspace" at bounding box center [718, 139] width 52 height 11
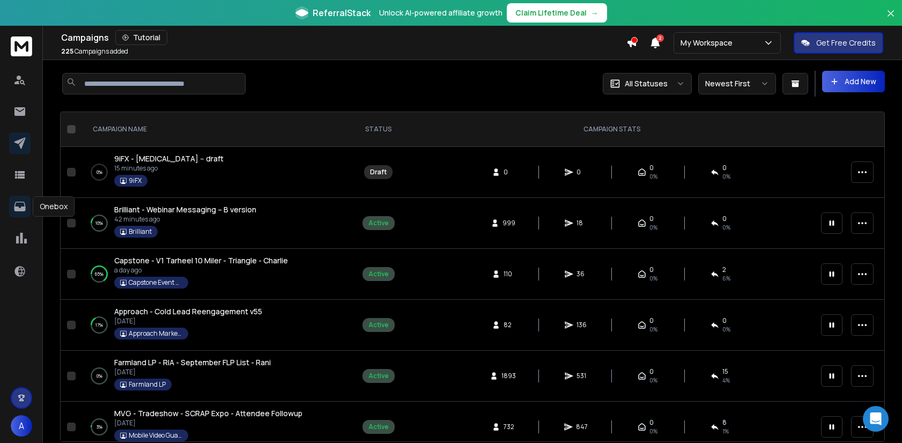
click at [16, 204] on icon at bounding box center [19, 206] width 13 height 13
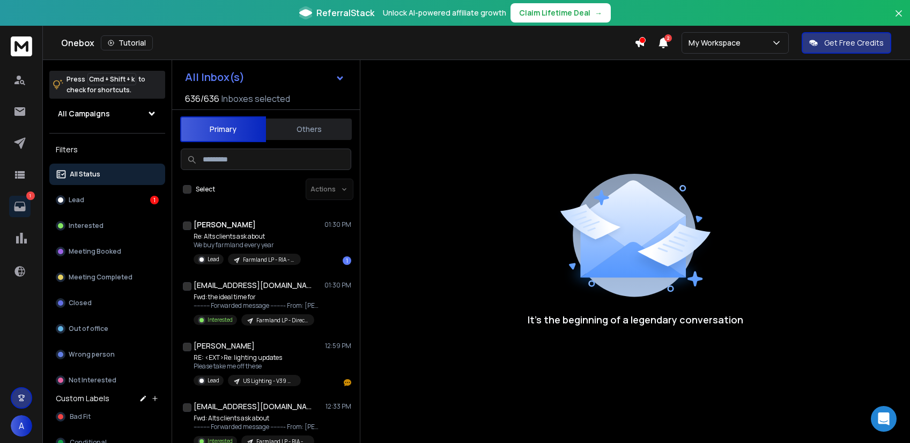
click at [447, 90] on div "It’s the beginning of a legendary conversation" at bounding box center [635, 248] width 550 height 376
click at [761, 43] on div "My Workspace" at bounding box center [734, 43] width 93 height 11
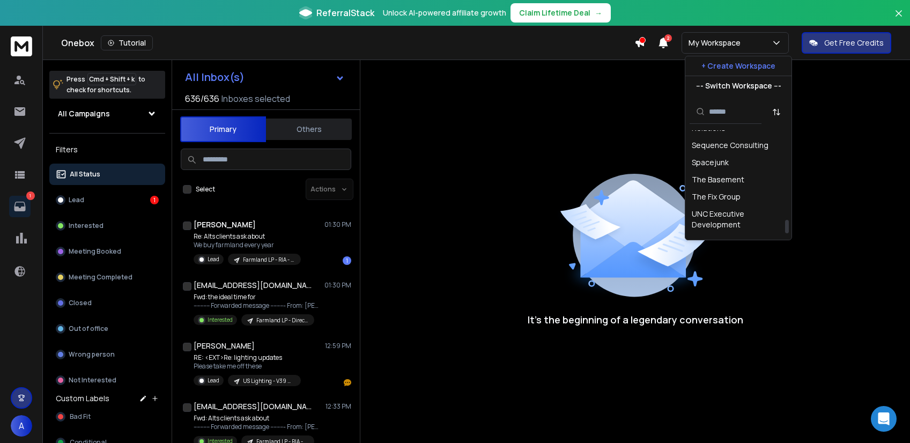
scroll to position [759, 0]
drag, startPoint x: 787, startPoint y: 138, endPoint x: 780, endPoint y: 234, distance: 96.2
click at [791, 233] on div "+ Create Workspace --- Switch Workspace --- My Workspace 9iFX Advanced Veterina…" at bounding box center [738, 148] width 107 height 184
drag, startPoint x: 788, startPoint y: 231, endPoint x: 791, endPoint y: 206, distance: 25.3
click at [791, 210] on div "My Workspace 9iFX Advanced Veterinary Nutrition Agency 39A Align Machine Works …" at bounding box center [738, 184] width 106 height 112
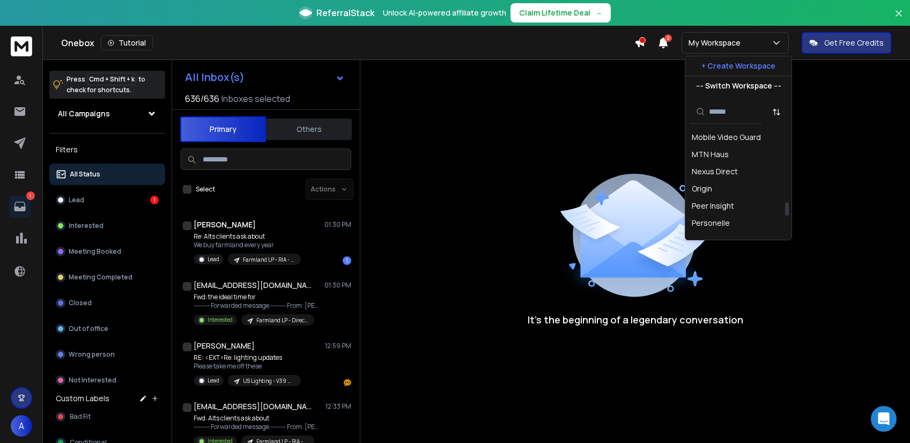
scroll to position [535, 0]
click at [706, 197] on div "MTN Haus" at bounding box center [710, 202] width 37 height 11
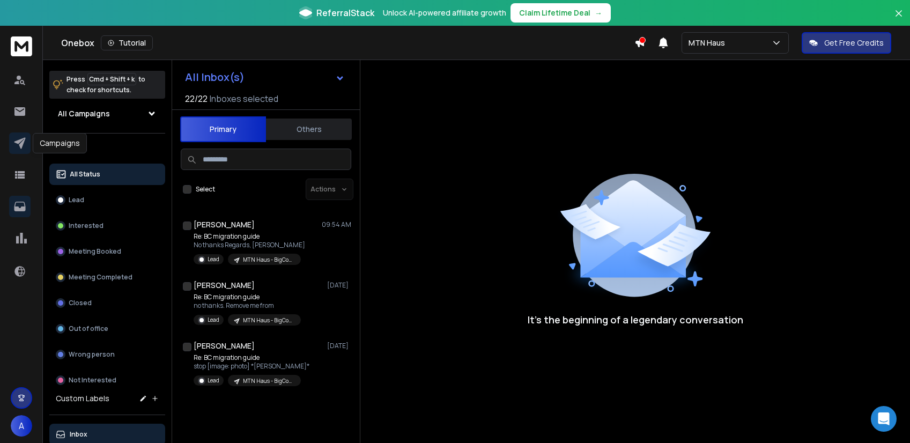
click at [23, 140] on icon at bounding box center [19, 143] width 13 height 13
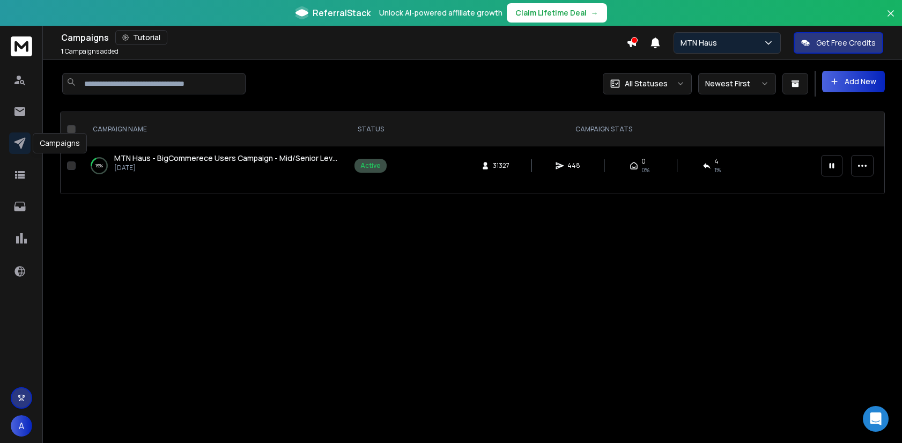
click at [723, 43] on div "MTN Haus" at bounding box center [726, 43] width 93 height 11
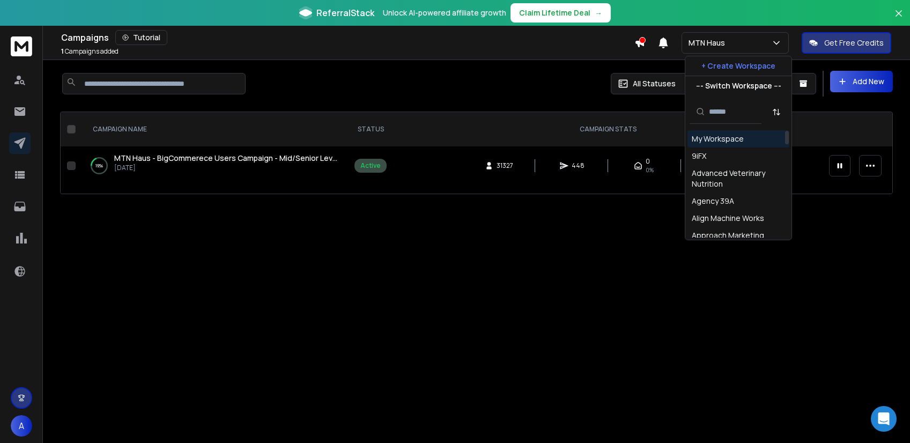
click at [704, 137] on div "My Workspace" at bounding box center [718, 139] width 52 height 11
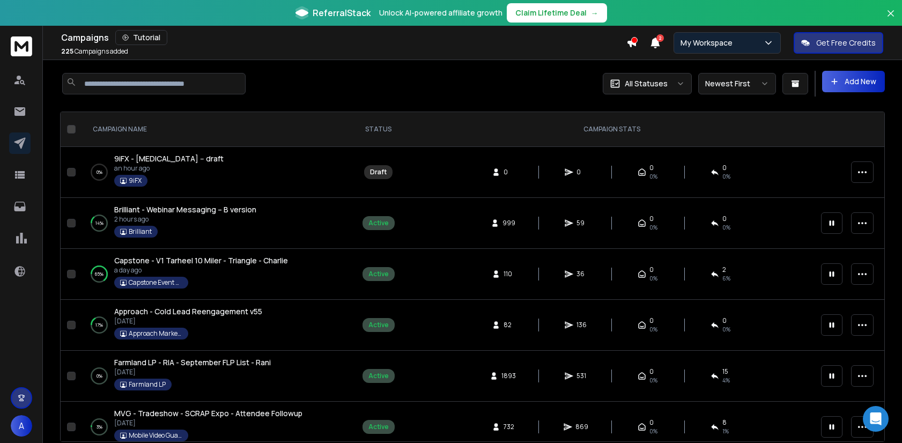
click at [737, 46] on p "My Workspace" at bounding box center [708, 43] width 56 height 11
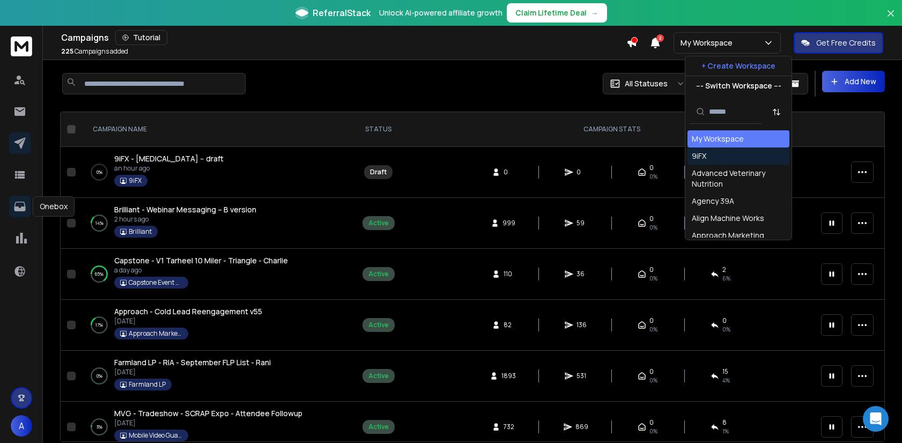
click at [17, 201] on icon at bounding box center [19, 206] width 13 height 13
